Goal: Task Accomplishment & Management: Use online tool/utility

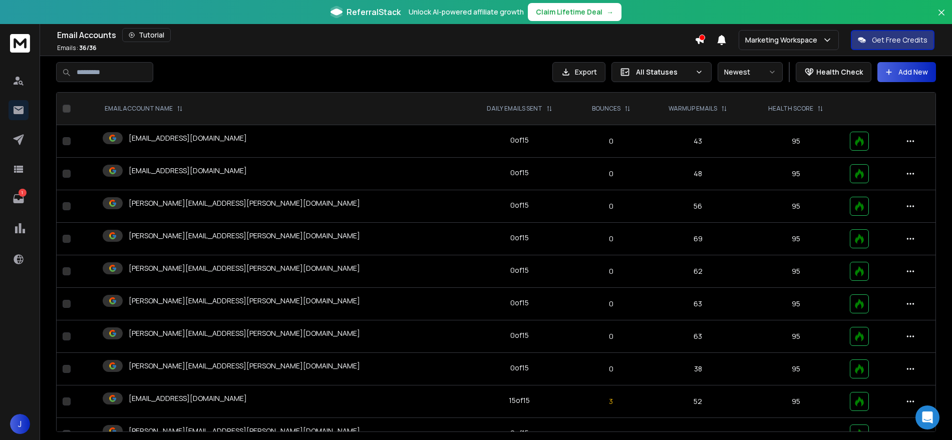
scroll to position [6, 0]
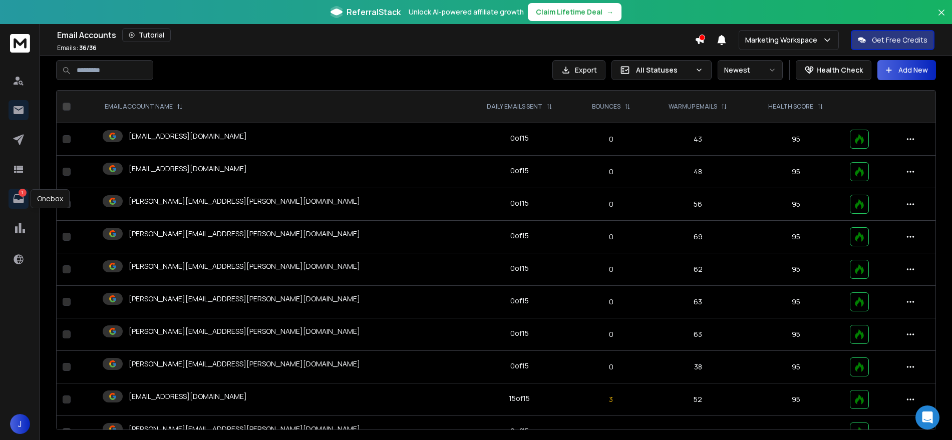
click at [14, 193] on icon at bounding box center [19, 199] width 12 height 12
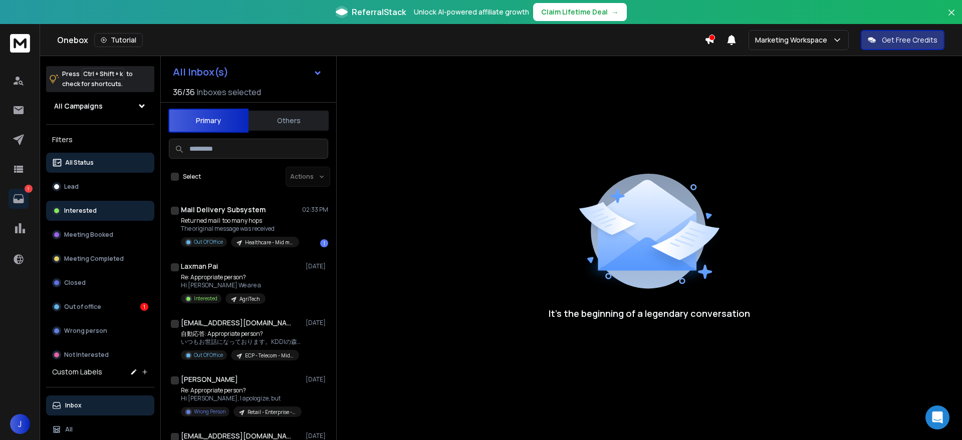
click at [106, 214] on button "Interested" at bounding box center [100, 211] width 108 height 20
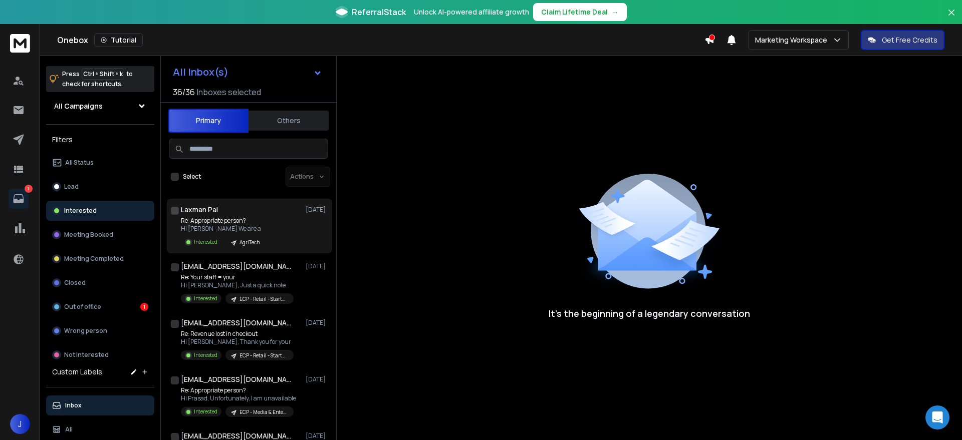
click at [286, 226] on div "Re: Appropriate person? Hi Rebecca We are a Interested AgriTech" at bounding box center [254, 232] width 147 height 31
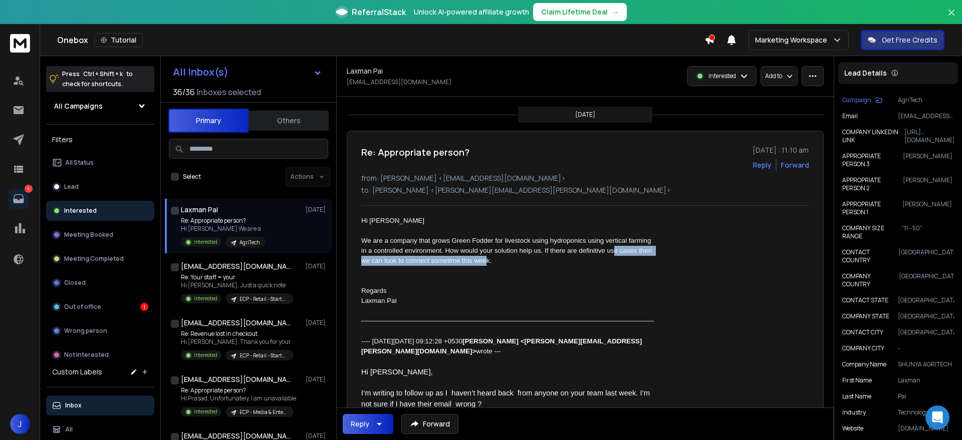
drag, startPoint x: 415, startPoint y: 262, endPoint x: 602, endPoint y: 259, distance: 187.4
click at [602, 259] on div "We are a company that grows Green Fodder for livestock using hydroponics using …" at bounding box center [507, 251] width 293 height 30
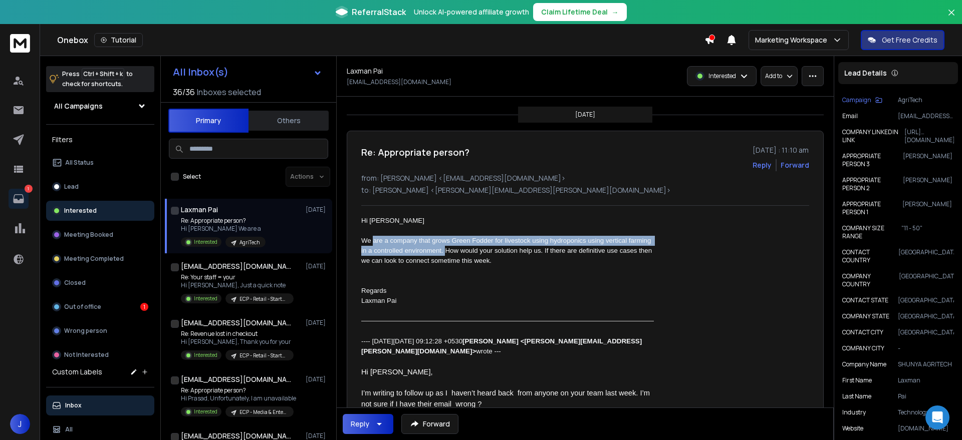
drag, startPoint x: 374, startPoint y: 239, endPoint x: 513, endPoint y: 248, distance: 139.0
click at [513, 248] on div "We are a company that grows Green Fodder for livestock using hydroponics using …" at bounding box center [507, 251] width 293 height 30
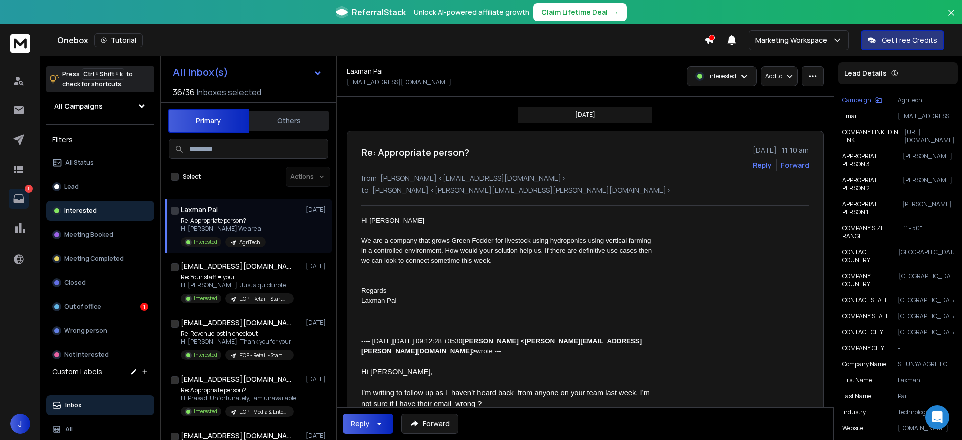
click at [430, 263] on div "We are a company that grows Green Fodder for livestock using hydroponics using …" at bounding box center [507, 251] width 293 height 30
drag, startPoint x: 462, startPoint y: 178, endPoint x: 499, endPoint y: 179, distance: 37.1
click at [499, 179] on p "from: Laxman Pai <laxman.pai@shunya.live>" at bounding box center [585, 178] width 448 height 10
copy p "shunya.live"
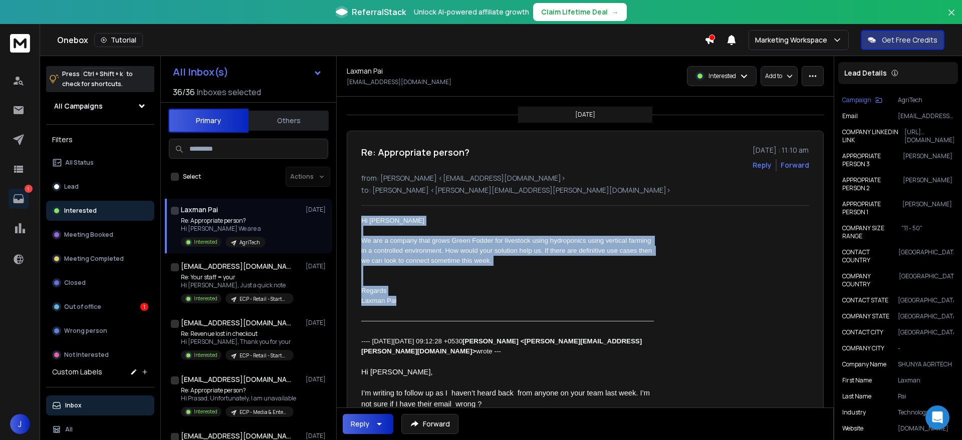
drag, startPoint x: 407, startPoint y: 305, endPoint x: 362, endPoint y: 221, distance: 95.7
click at [375, 229] on div at bounding box center [507, 231] width 293 height 10
drag, startPoint x: 370, startPoint y: 225, endPoint x: 510, endPoint y: 311, distance: 163.7
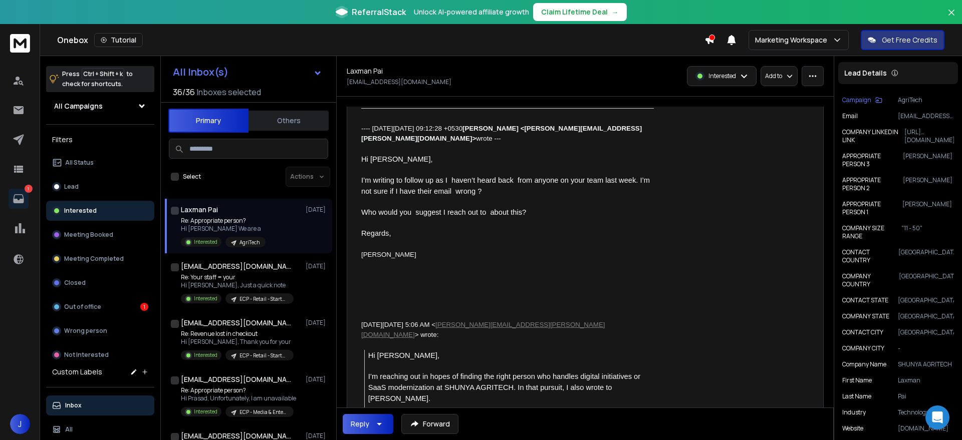
scroll to position [227, 0]
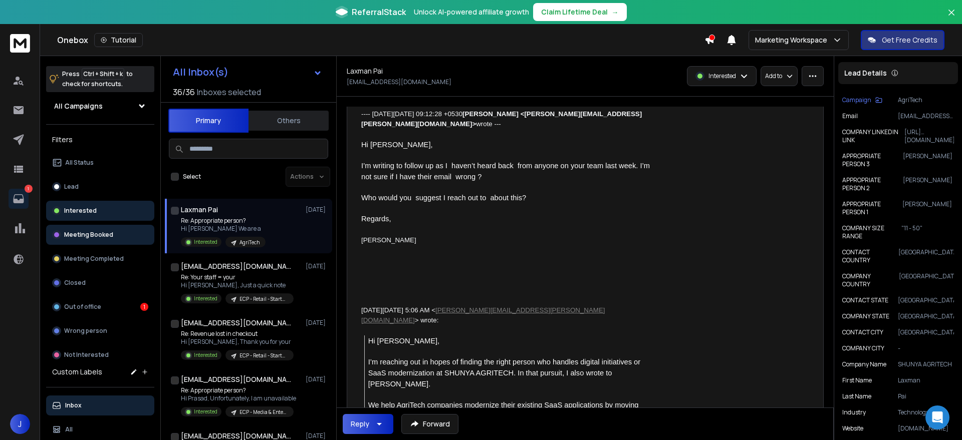
click at [99, 231] on p "Meeting Booked" at bounding box center [88, 235] width 49 height 8
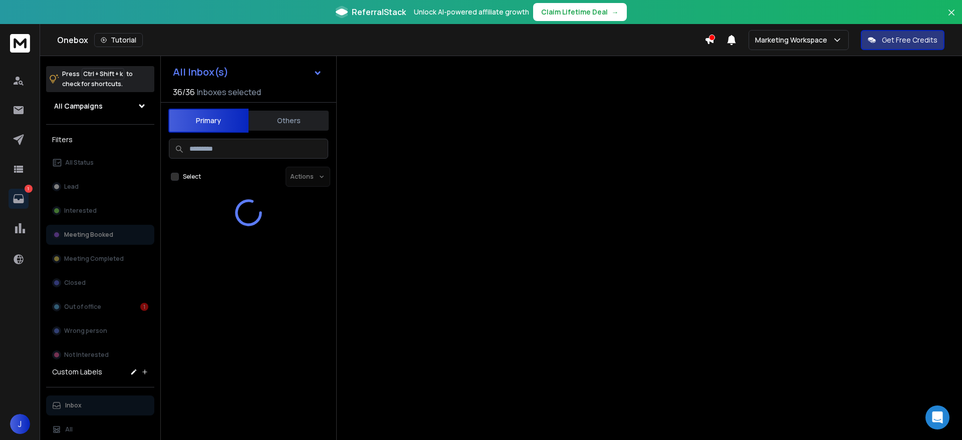
scroll to position [0, 0]
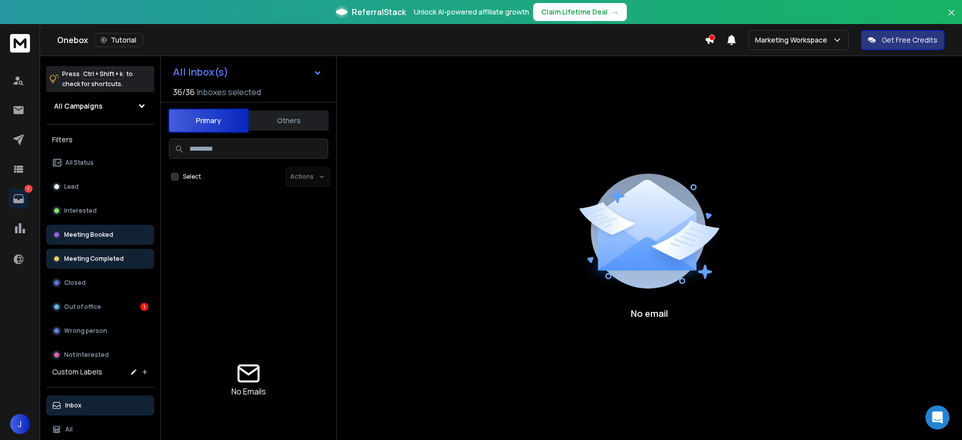
click at [90, 261] on p "Meeting Completed" at bounding box center [94, 259] width 60 height 8
click at [105, 284] on button "Closed" at bounding box center [100, 283] width 108 height 20
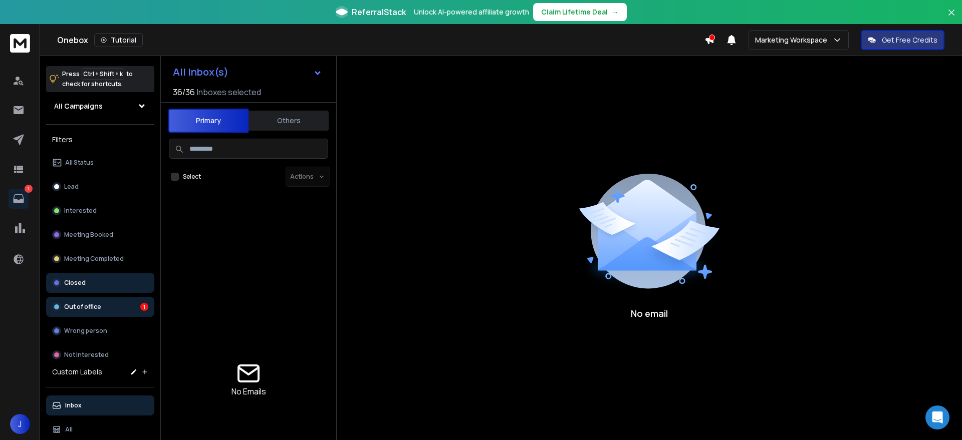
click at [121, 307] on button "Out of office 1" at bounding box center [100, 307] width 108 height 20
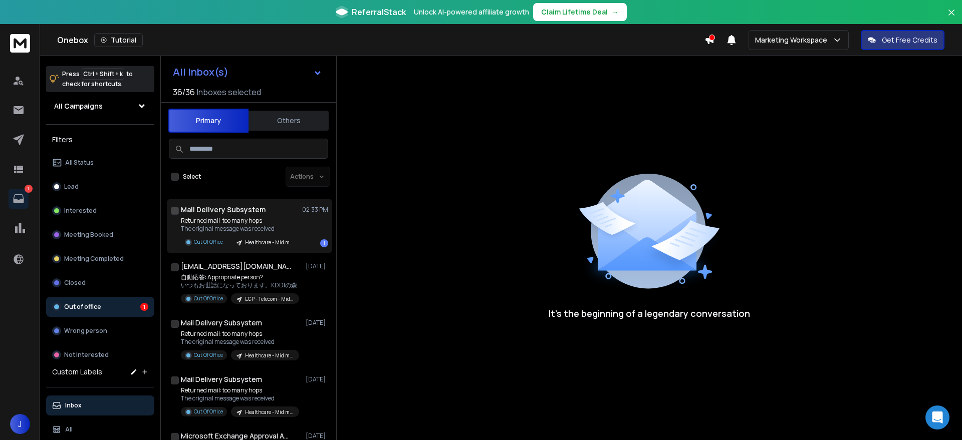
click at [288, 216] on div "Mail Delivery Subsystem 02:33 PM Returned mail: too many hops The original mess…" at bounding box center [254, 226] width 147 height 43
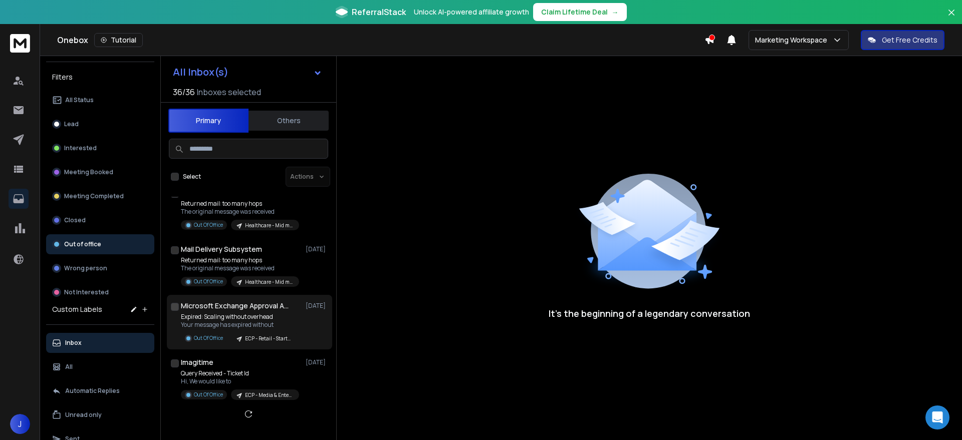
scroll to position [120, 0]
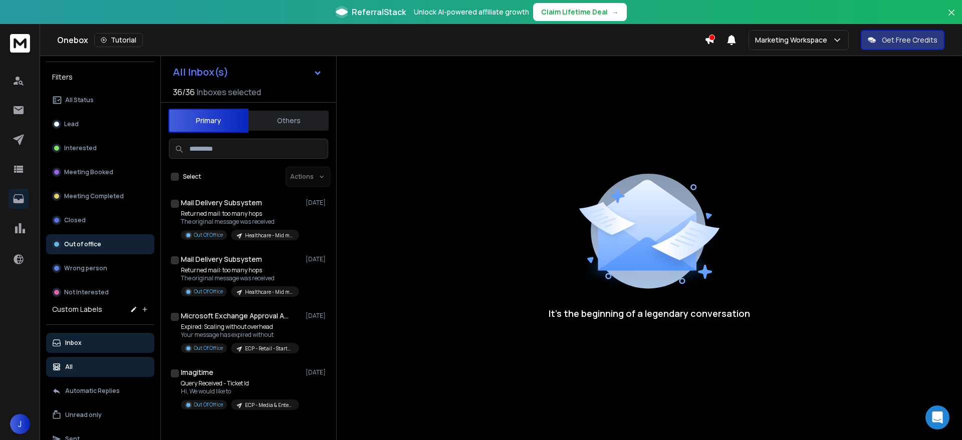
click at [95, 368] on button "All" at bounding box center [100, 367] width 108 height 20
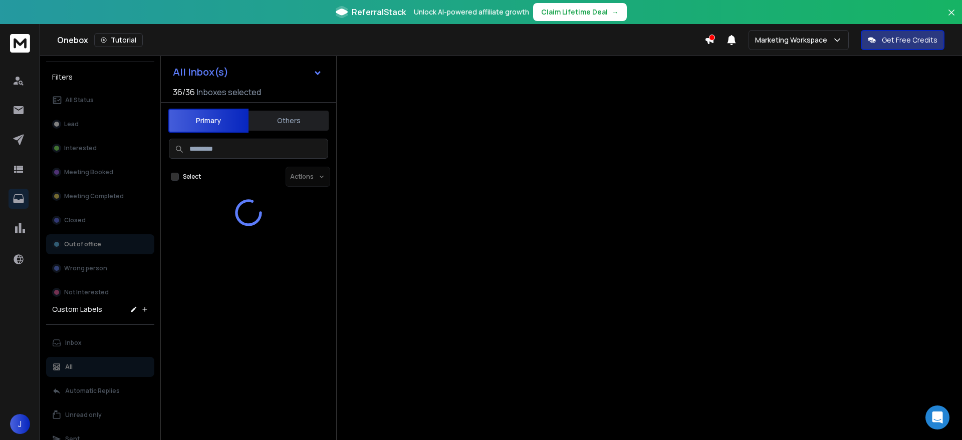
scroll to position [0, 0]
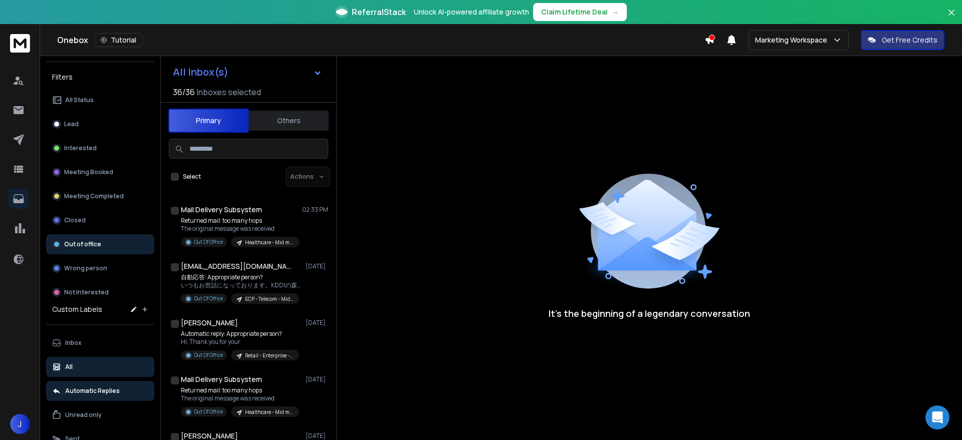
click at [80, 388] on p "Automatic Replies" at bounding box center [92, 391] width 55 height 8
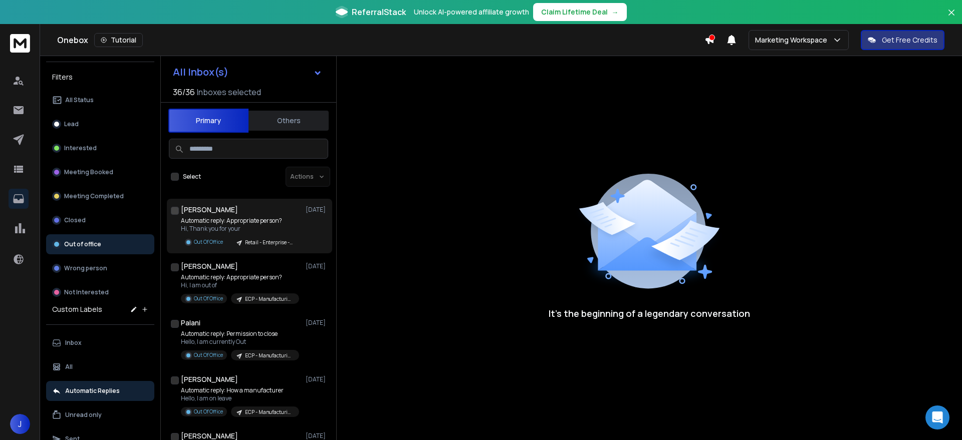
click at [265, 222] on p "Automatic reply: Appropriate person?" at bounding box center [240, 221] width 118 height 8
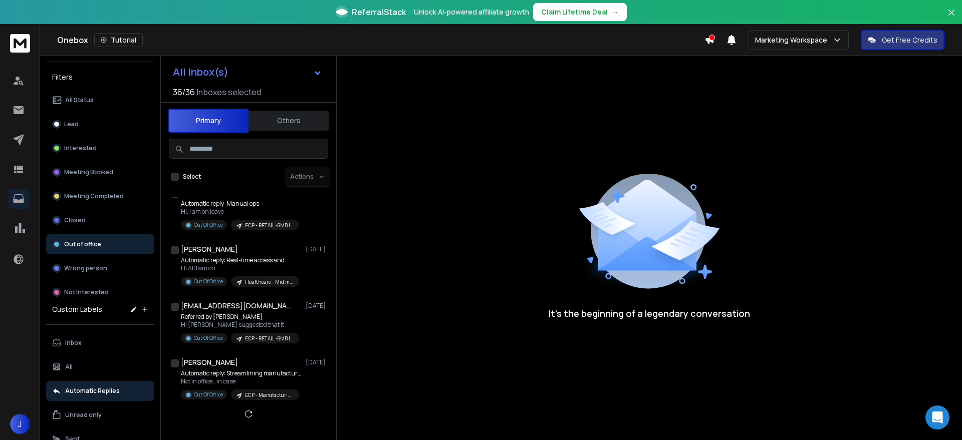
scroll to position [347, 0]
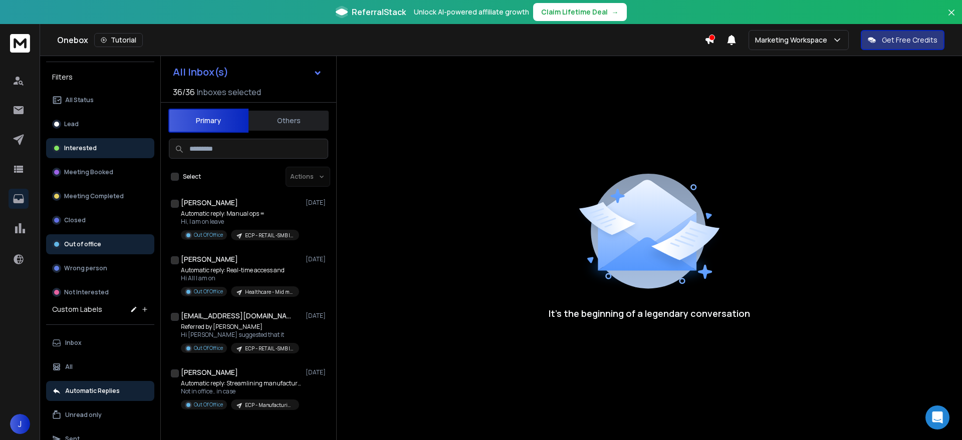
click at [89, 149] on p "Interested" at bounding box center [80, 148] width 33 height 8
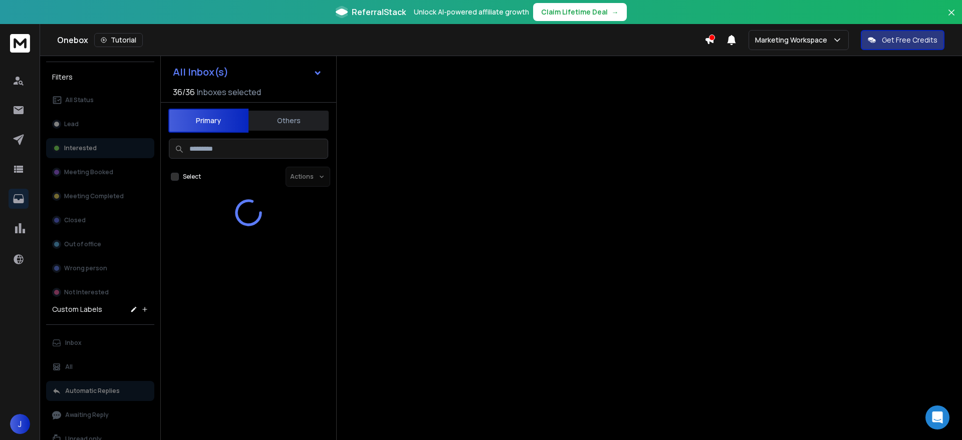
scroll to position [0, 0]
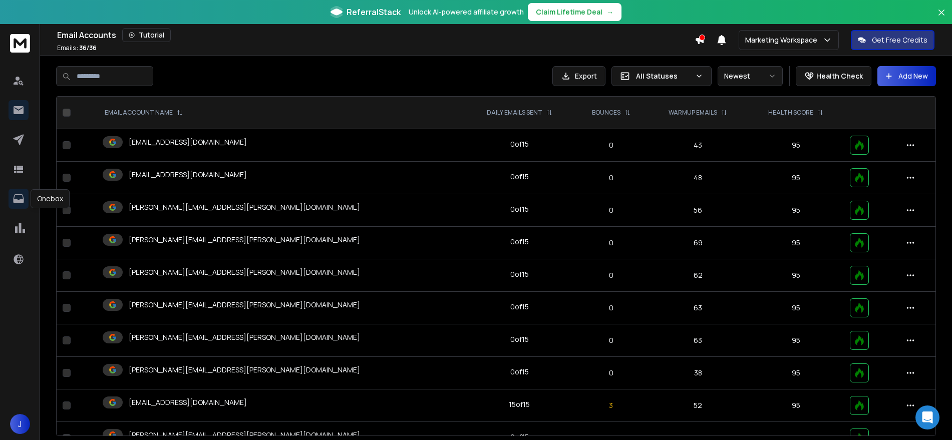
click at [24, 208] on link at bounding box center [19, 199] width 20 height 20
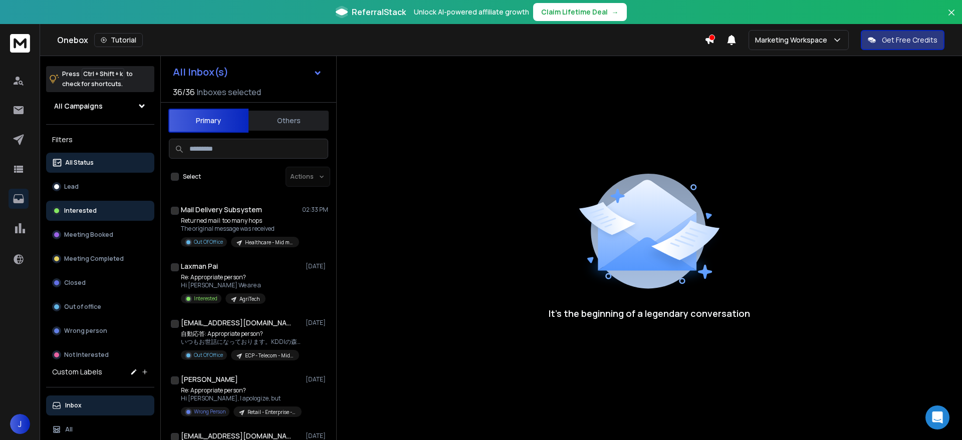
click at [107, 210] on button "Interested" at bounding box center [100, 211] width 108 height 20
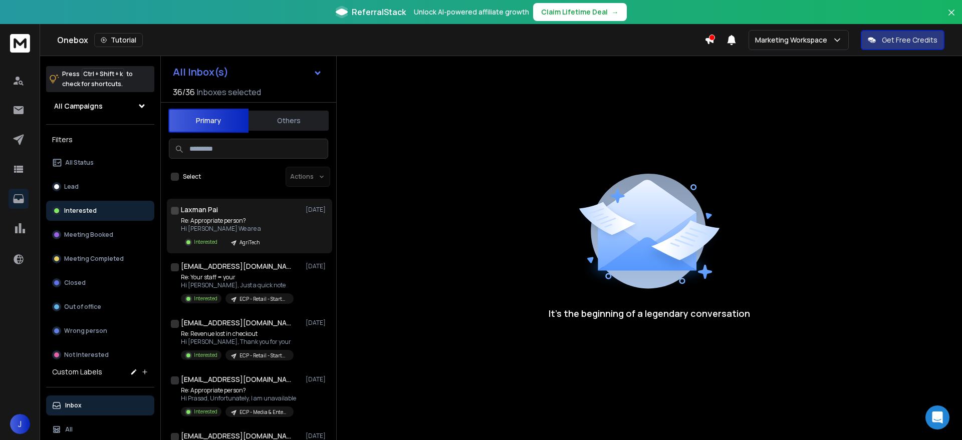
click at [231, 217] on p "Re: Appropriate person?" at bounding box center [223, 221] width 85 height 8
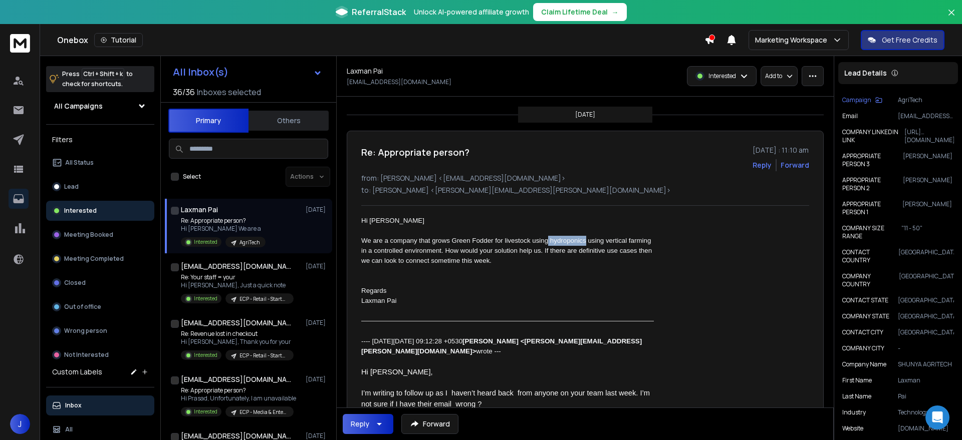
drag, startPoint x: 573, startPoint y: 241, endPoint x: 616, endPoint y: 241, distance: 42.6
click at [616, 241] on div "We are a company that grows Green Fodder for livestock using hydroponics using …" at bounding box center [507, 251] width 293 height 30
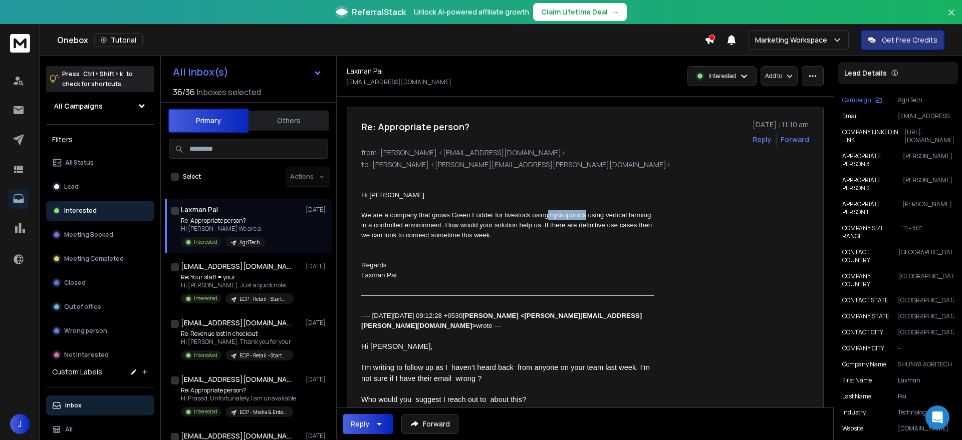
scroll to position [27, 0]
